Goal: Task Accomplishment & Management: Complete application form

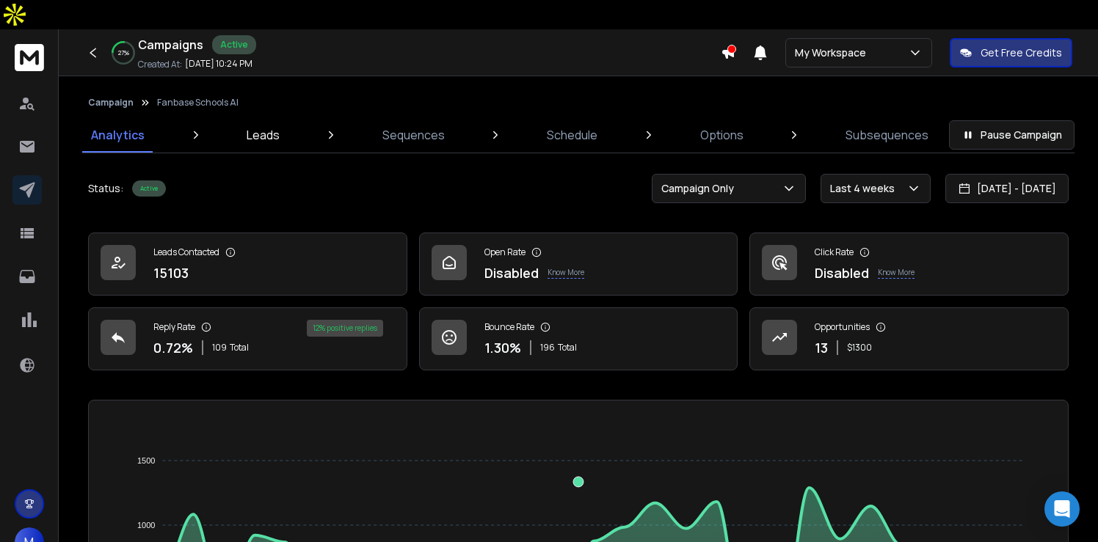
click at [276, 117] on link "Leads" at bounding box center [263, 134] width 51 height 35
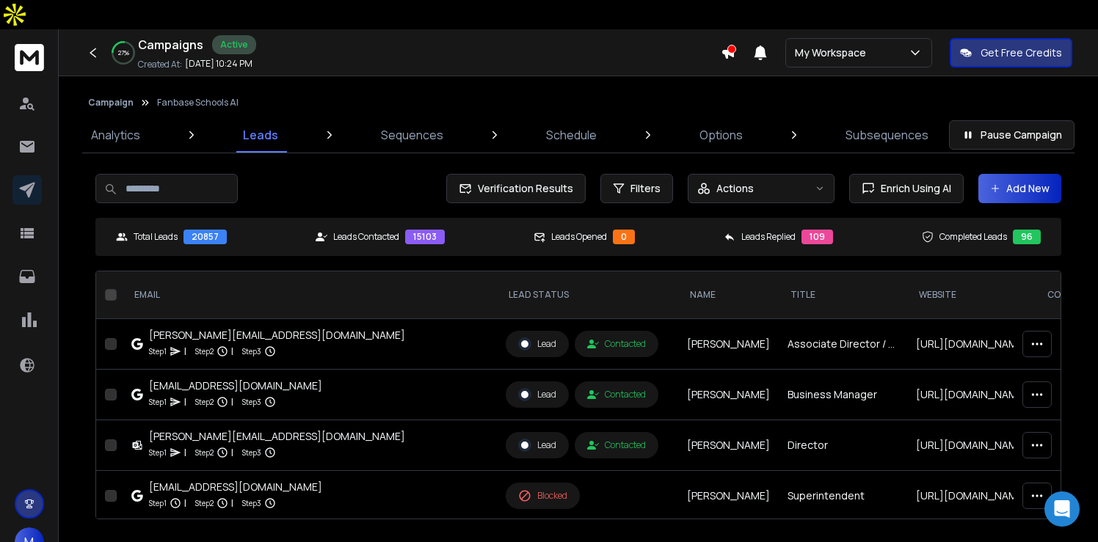
click at [1017, 174] on button "Add New" at bounding box center [1019, 188] width 83 height 29
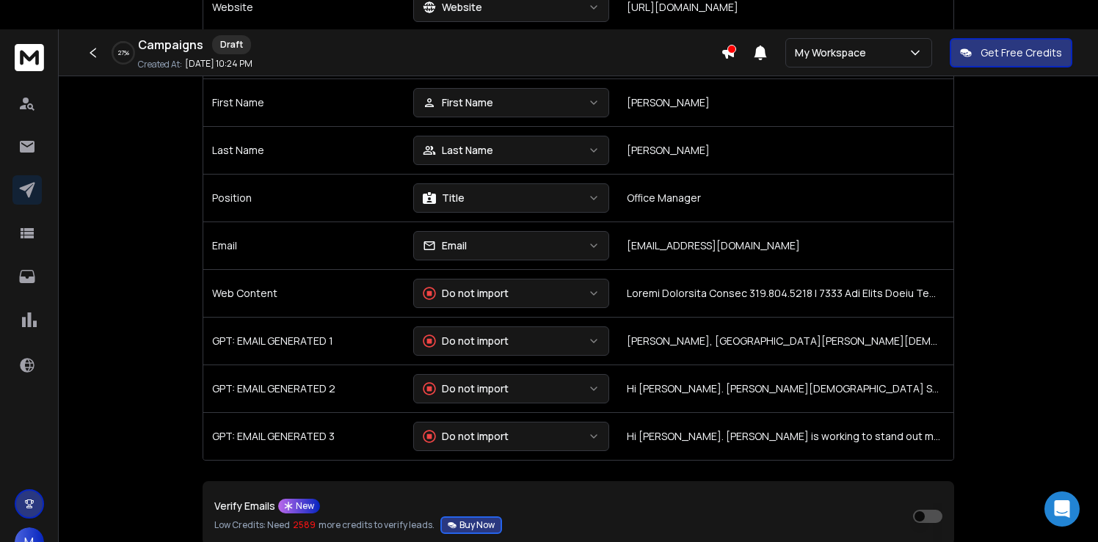
scroll to position [344, 0]
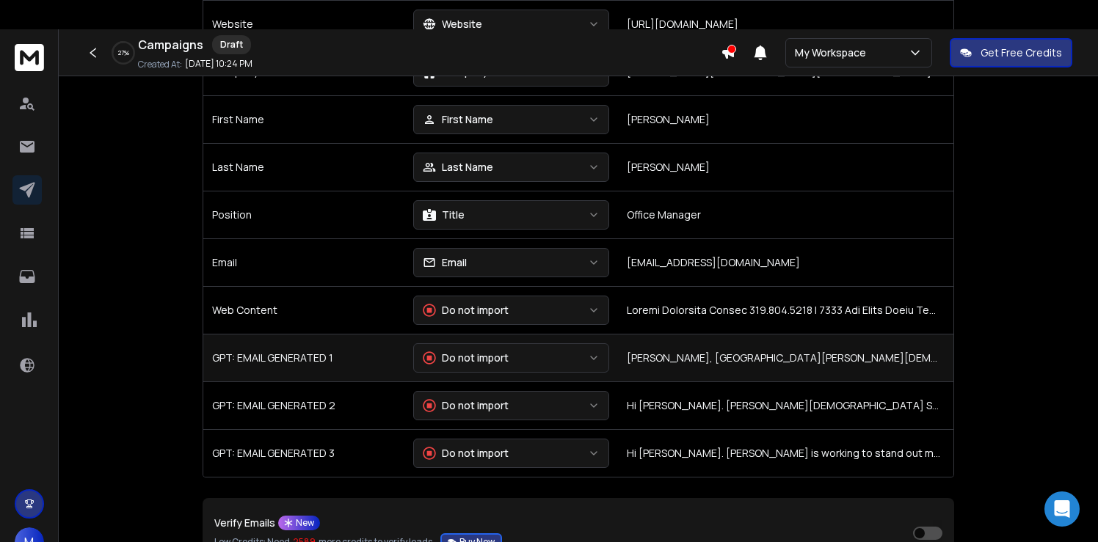
click at [473, 349] on td "Do not import" at bounding box center [511, 358] width 214 height 48
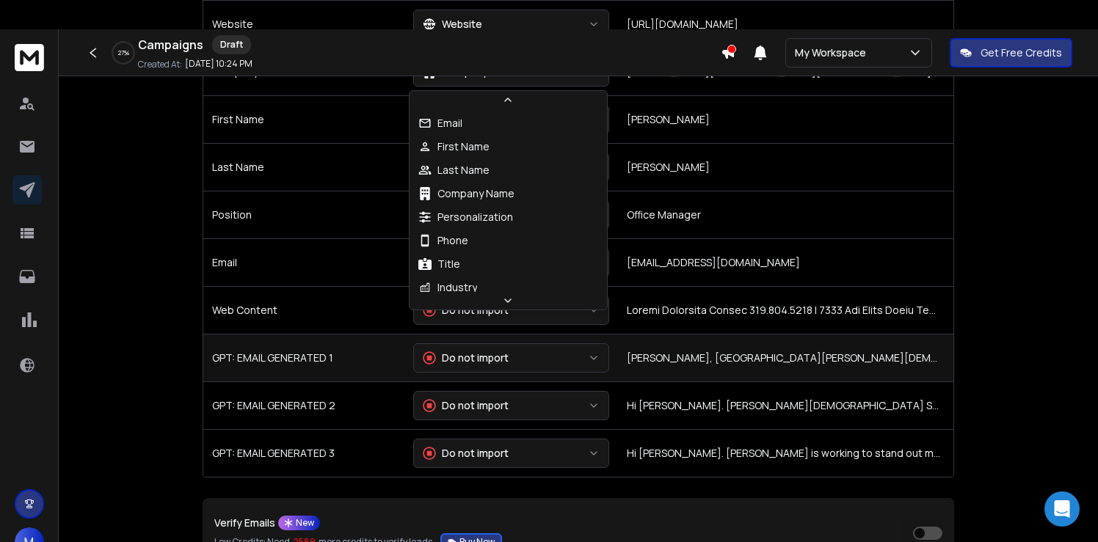
click at [473, 351] on div "Do not import" at bounding box center [466, 358] width 86 height 15
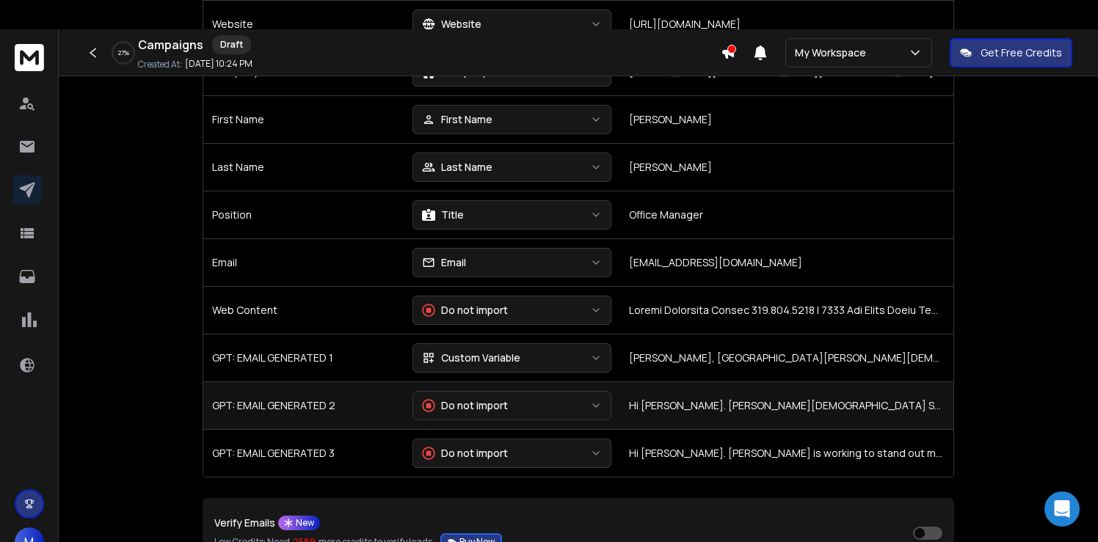
click at [511, 391] on button "Do not import" at bounding box center [511, 405] width 199 height 29
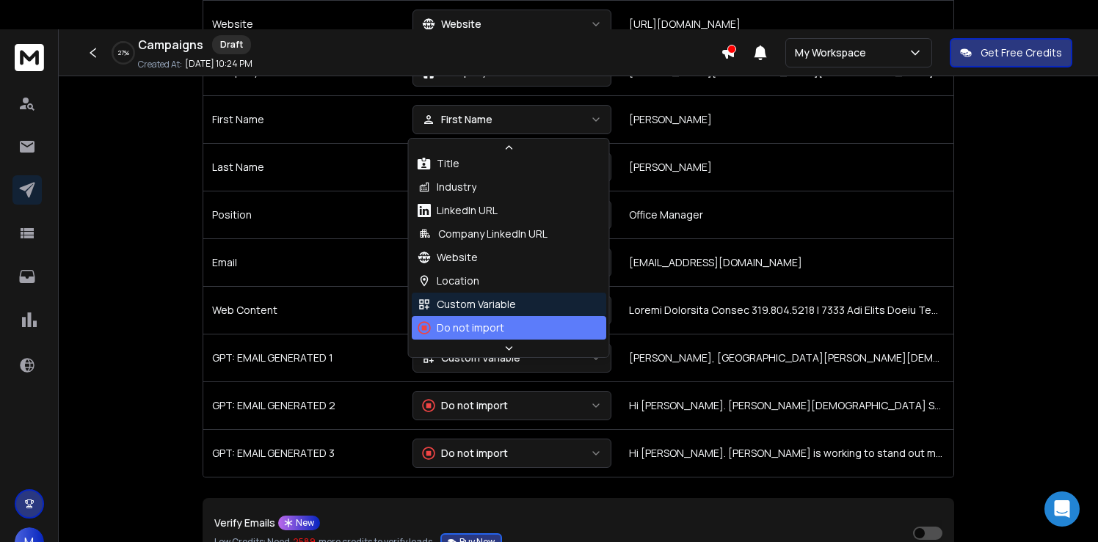
scroll to position [134, 0]
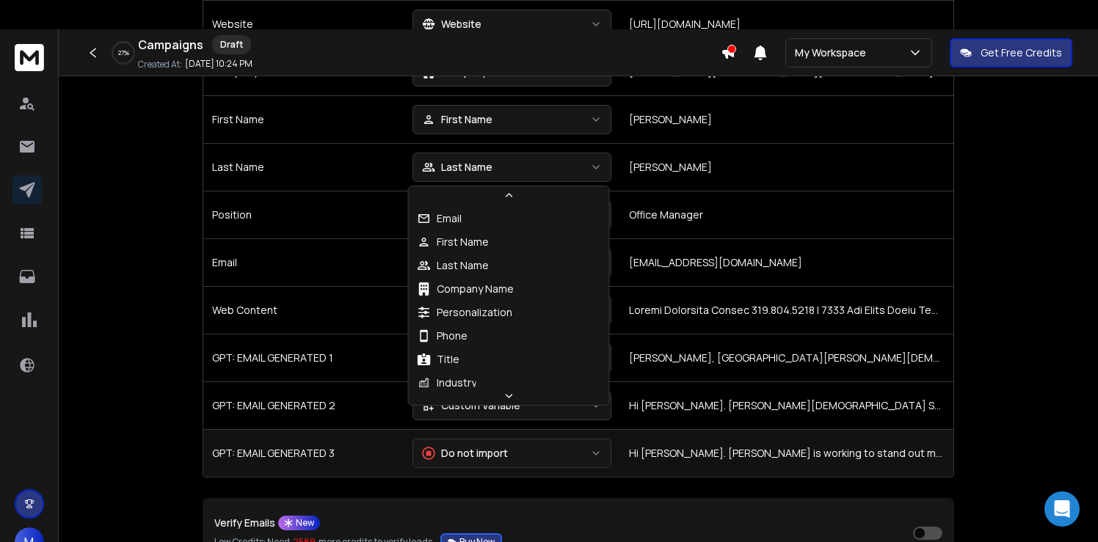
click at [556, 439] on button "Do not import" at bounding box center [511, 453] width 199 height 29
click at [600, 439] on button "Do not import" at bounding box center [511, 453] width 199 height 29
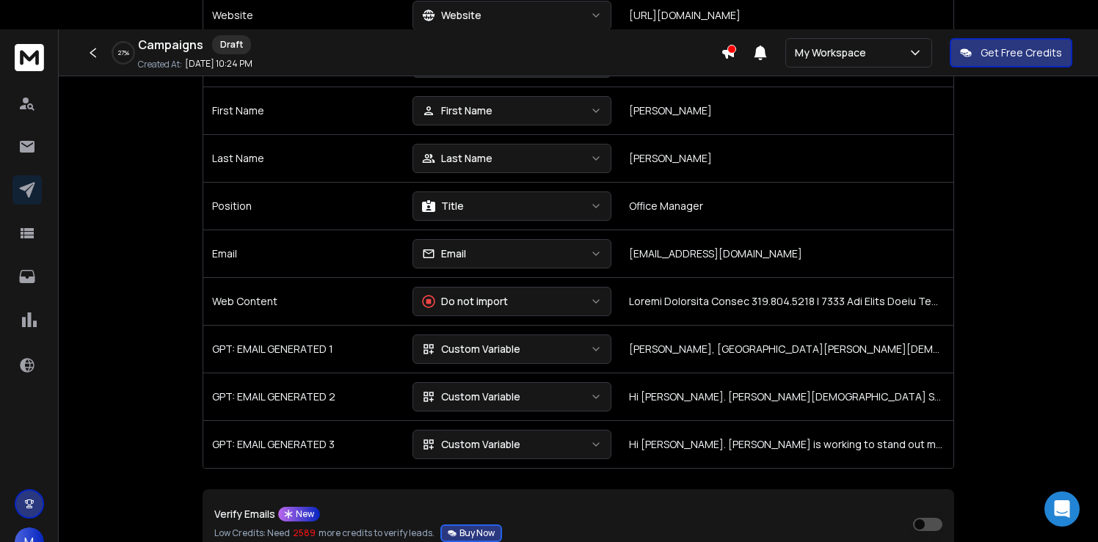
scroll to position [477, 0]
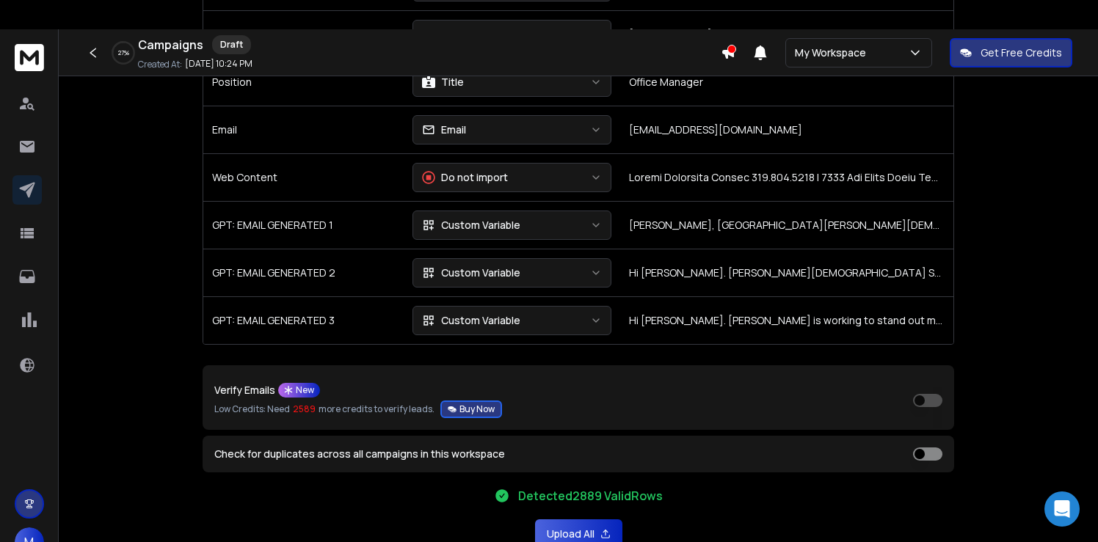
click at [551, 519] on button "Upload All" at bounding box center [578, 533] width 87 height 29
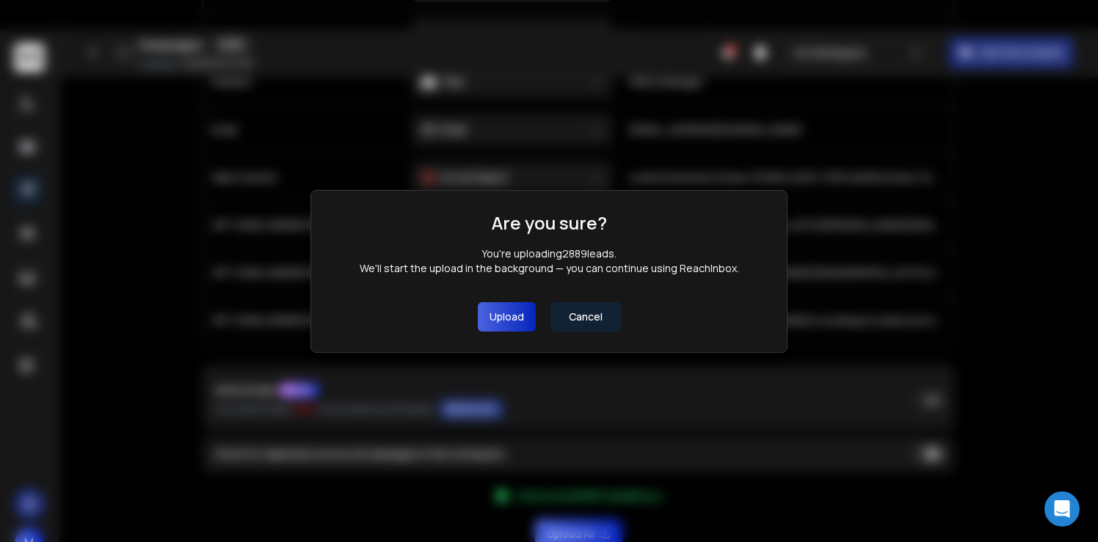
click at [516, 315] on button "Upload" at bounding box center [507, 316] width 58 height 29
